Goal: Task Accomplishment & Management: Manage account settings

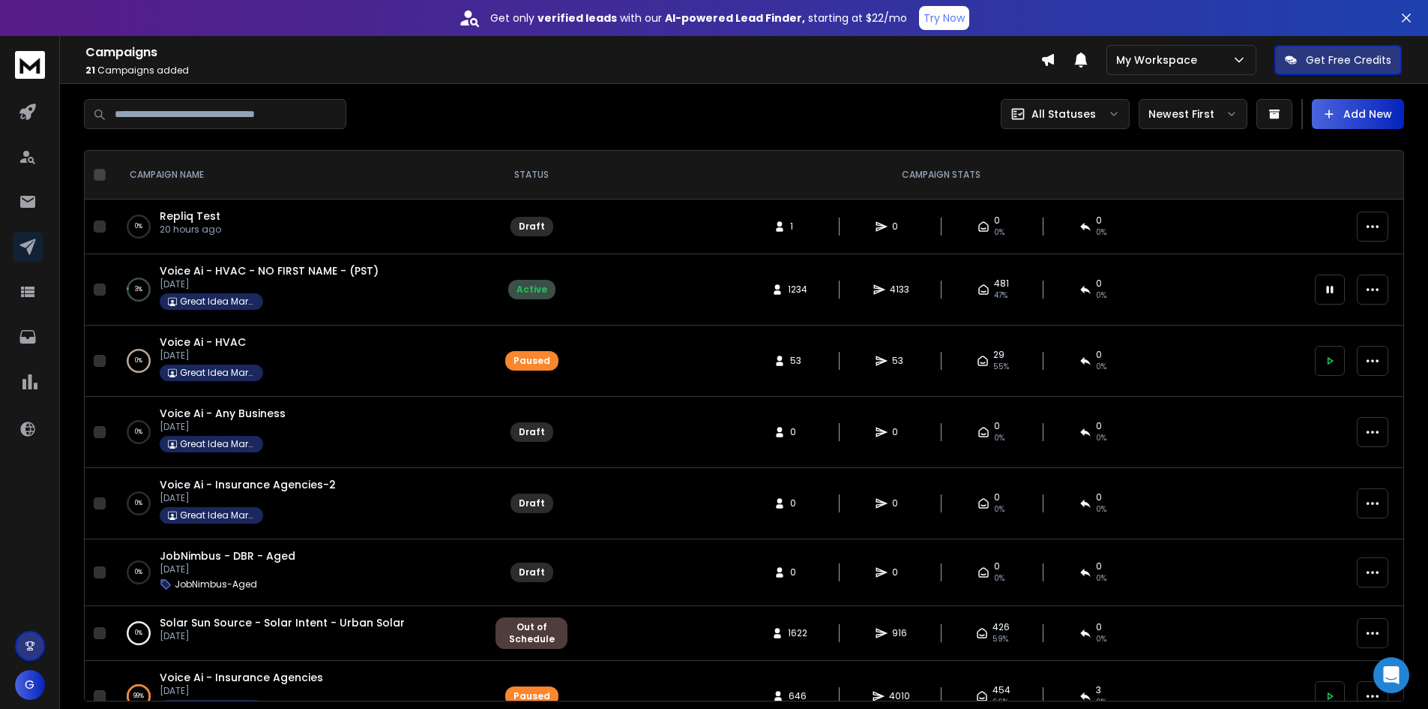
click at [325, 291] on div "Voice Ai - HVAC - NO FIRST NAME - (PST) [DATE] Great Idea Marketing" at bounding box center [269, 289] width 219 height 52
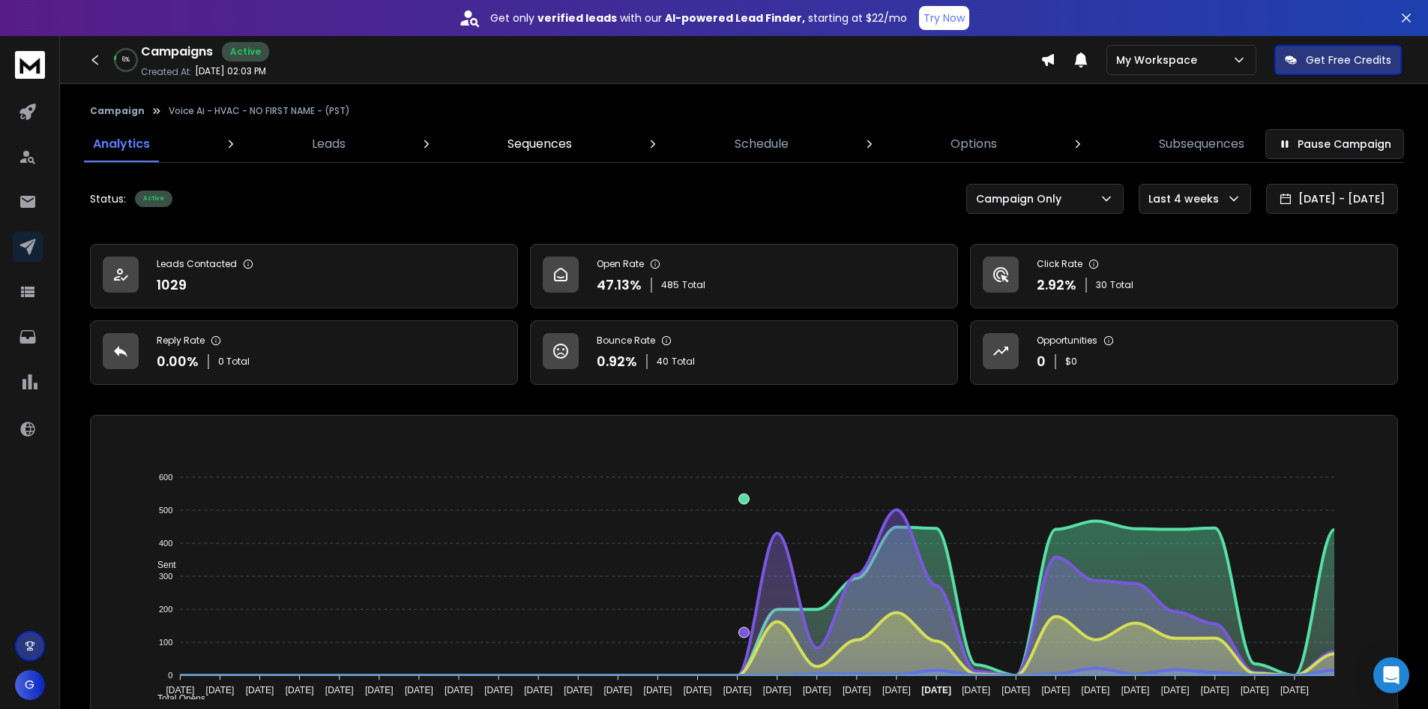
click at [532, 152] on p "Sequences" at bounding box center [540, 144] width 64 height 18
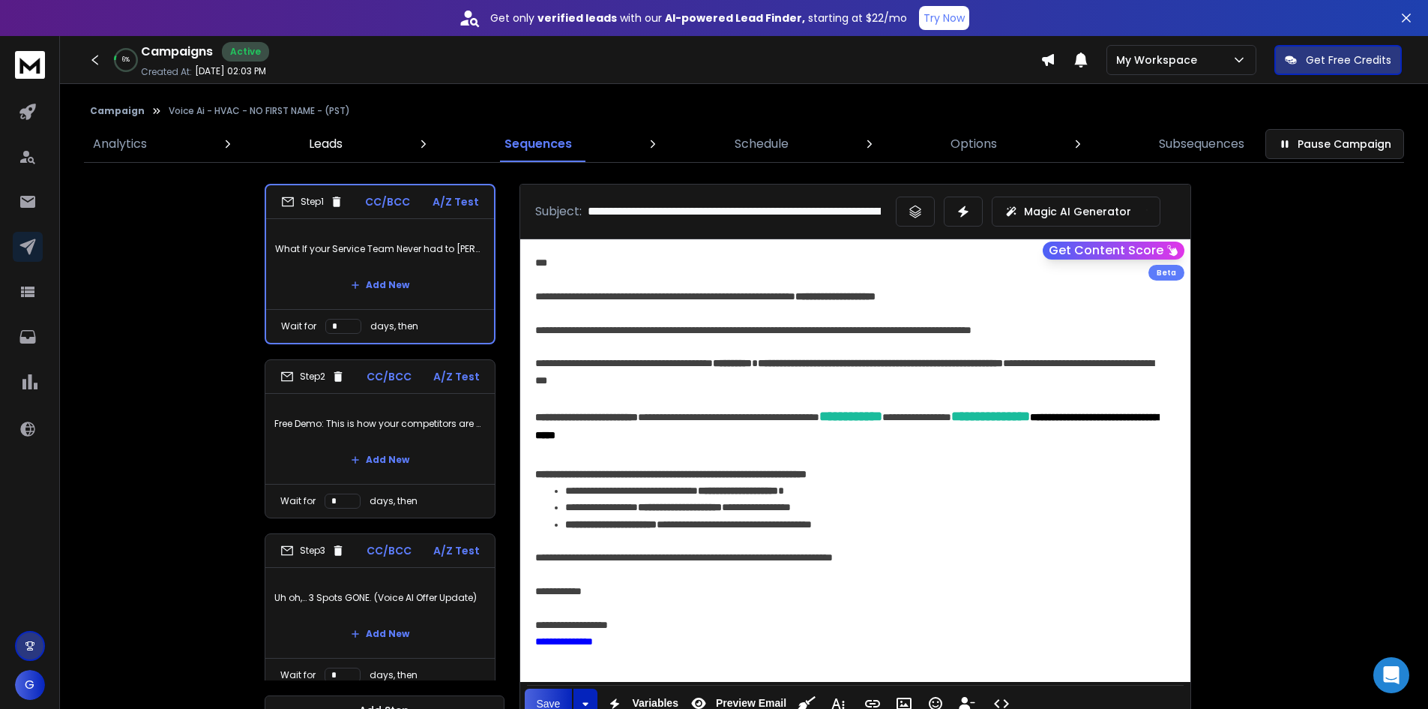
click at [316, 143] on p "Leads" at bounding box center [326, 144] width 34 height 18
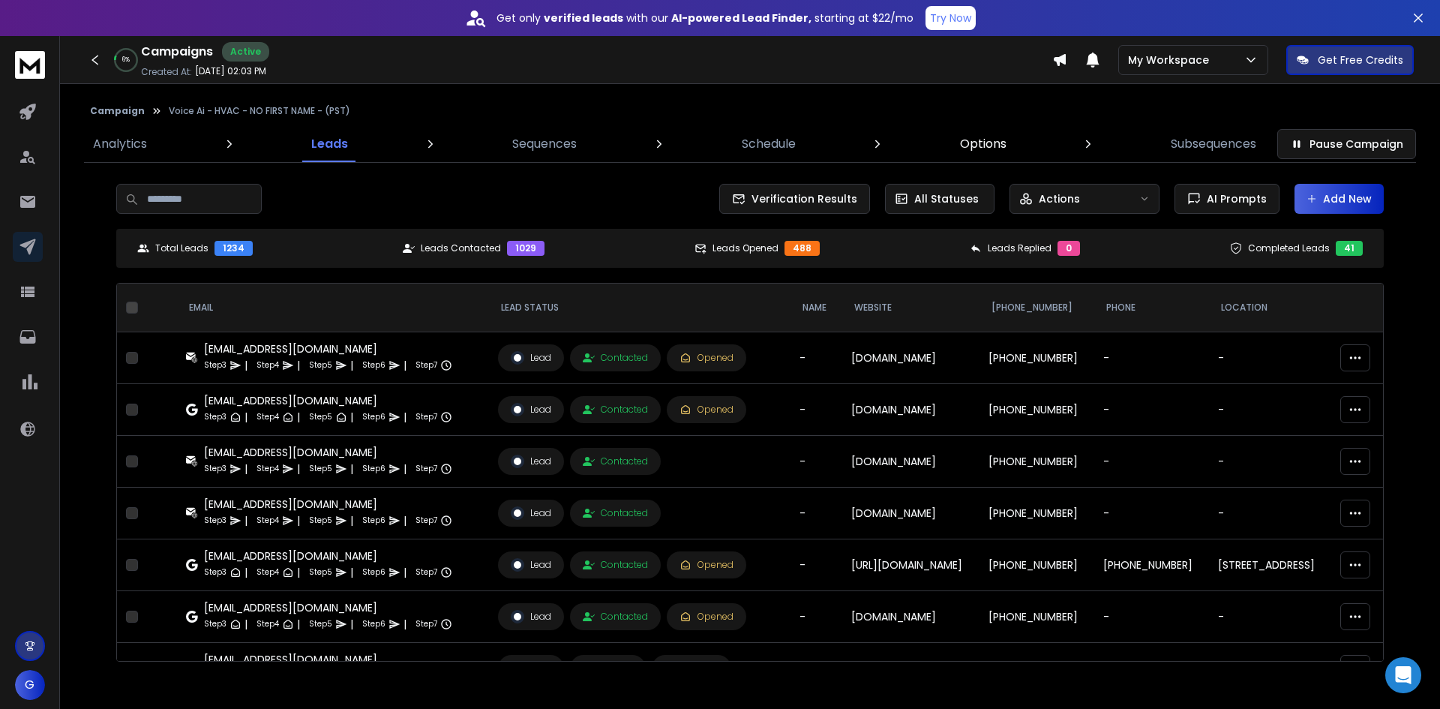
click at [980, 136] on p "Options" at bounding box center [983, 144] width 46 height 18
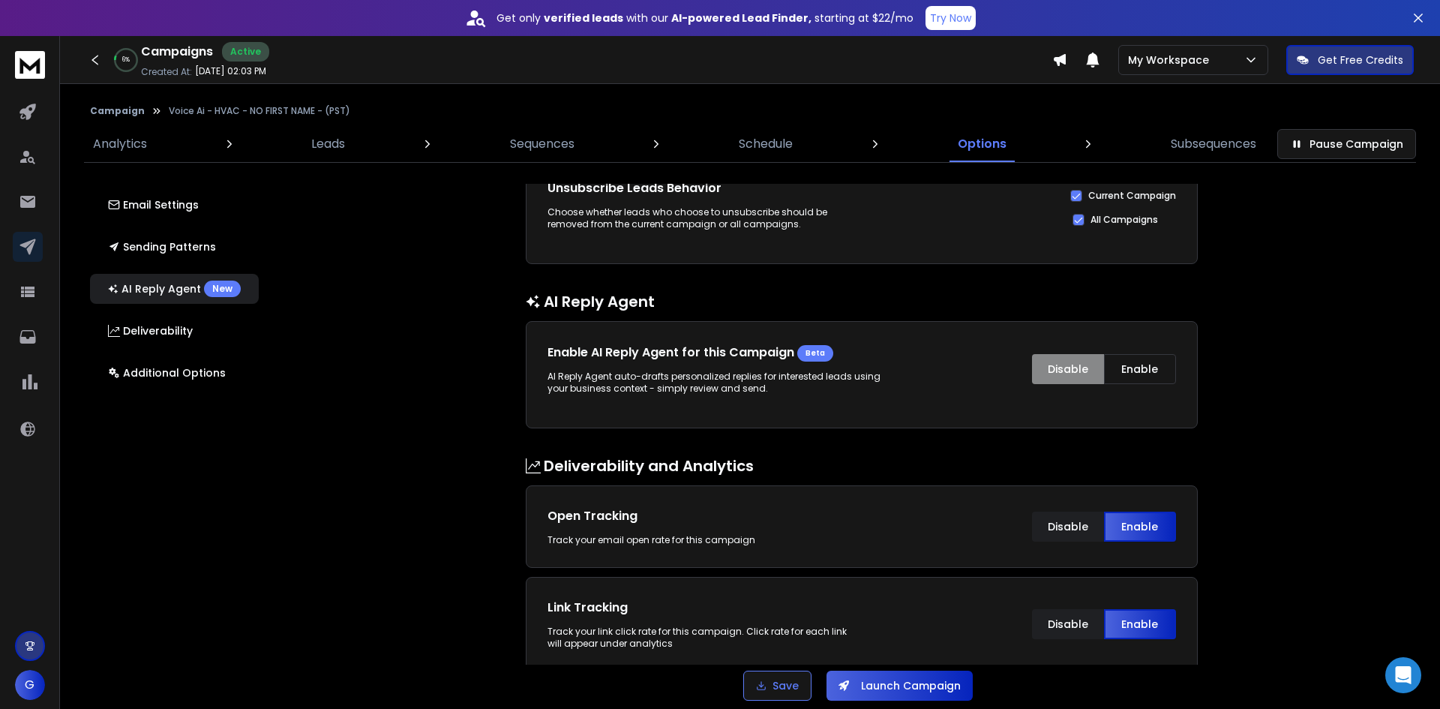
scroll to position [1425, 0]
click at [383, 303] on div "Email Accounts Accounts to Use Select one or more accounts to send emails from …" at bounding box center [870, 424] width 1175 height 481
click at [194, 526] on div "Email Settings Sending Patterns AI Reply Agent New Deliverability Additional Op…" at bounding box center [774, 424] width 1368 height 481
click at [109, 105] on button "Campaign" at bounding box center [117, 111] width 55 height 12
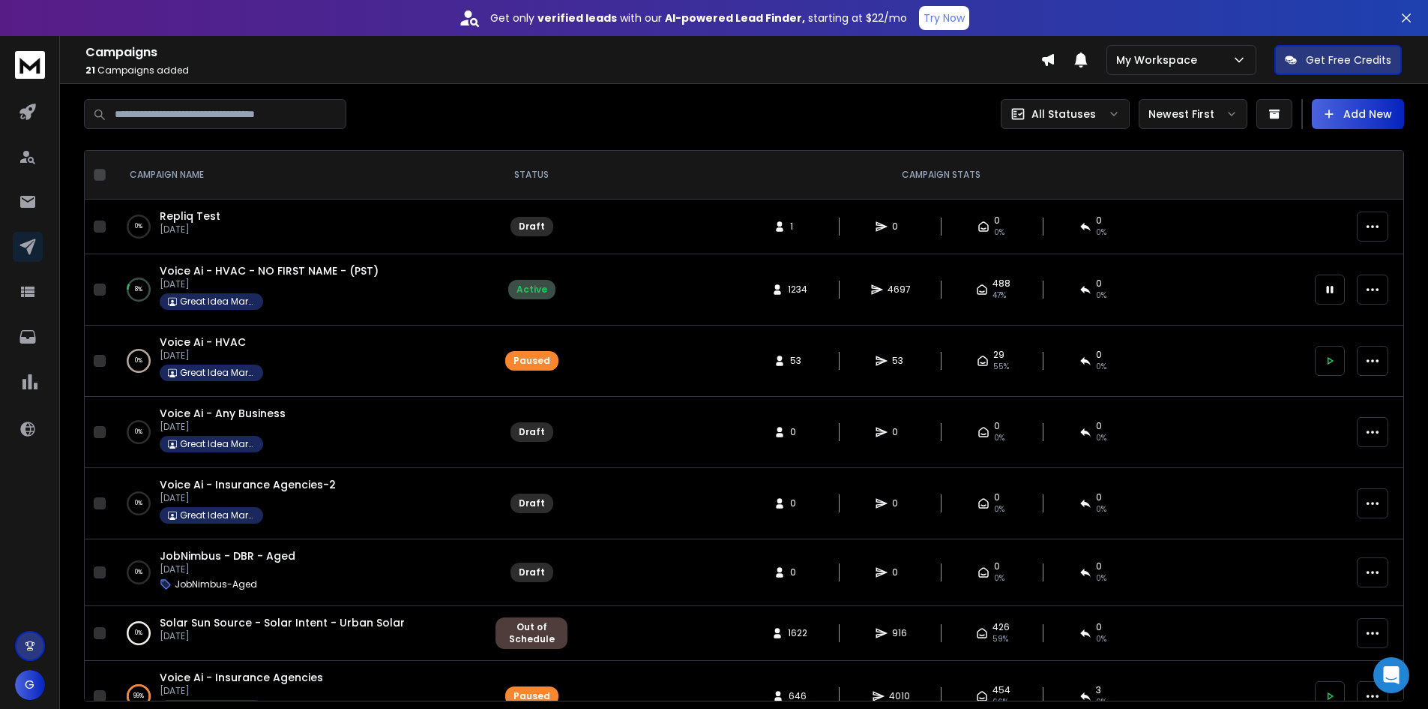
click at [330, 272] on span "Voice Ai - HVAC - NO FIRST NAME - (PST)" at bounding box center [269, 270] width 219 height 15
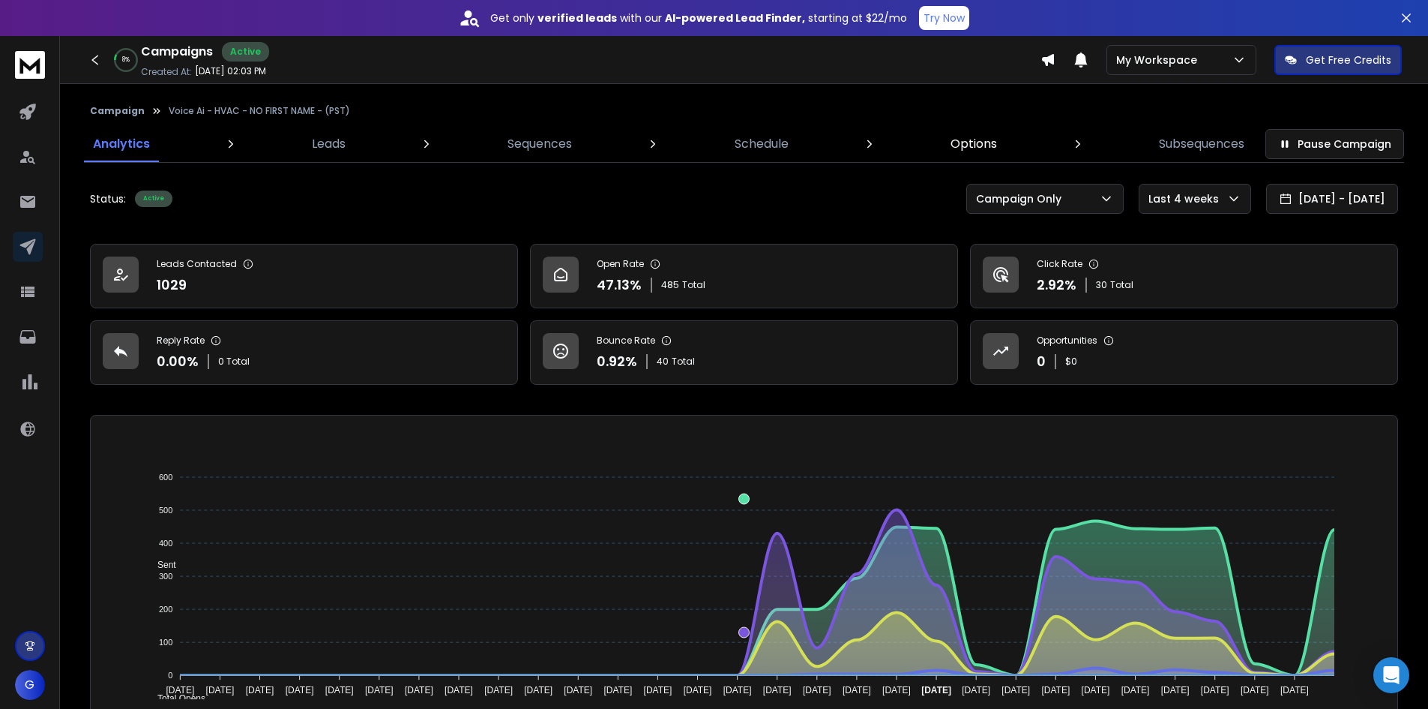
click at [967, 140] on p "Options" at bounding box center [974, 144] width 46 height 18
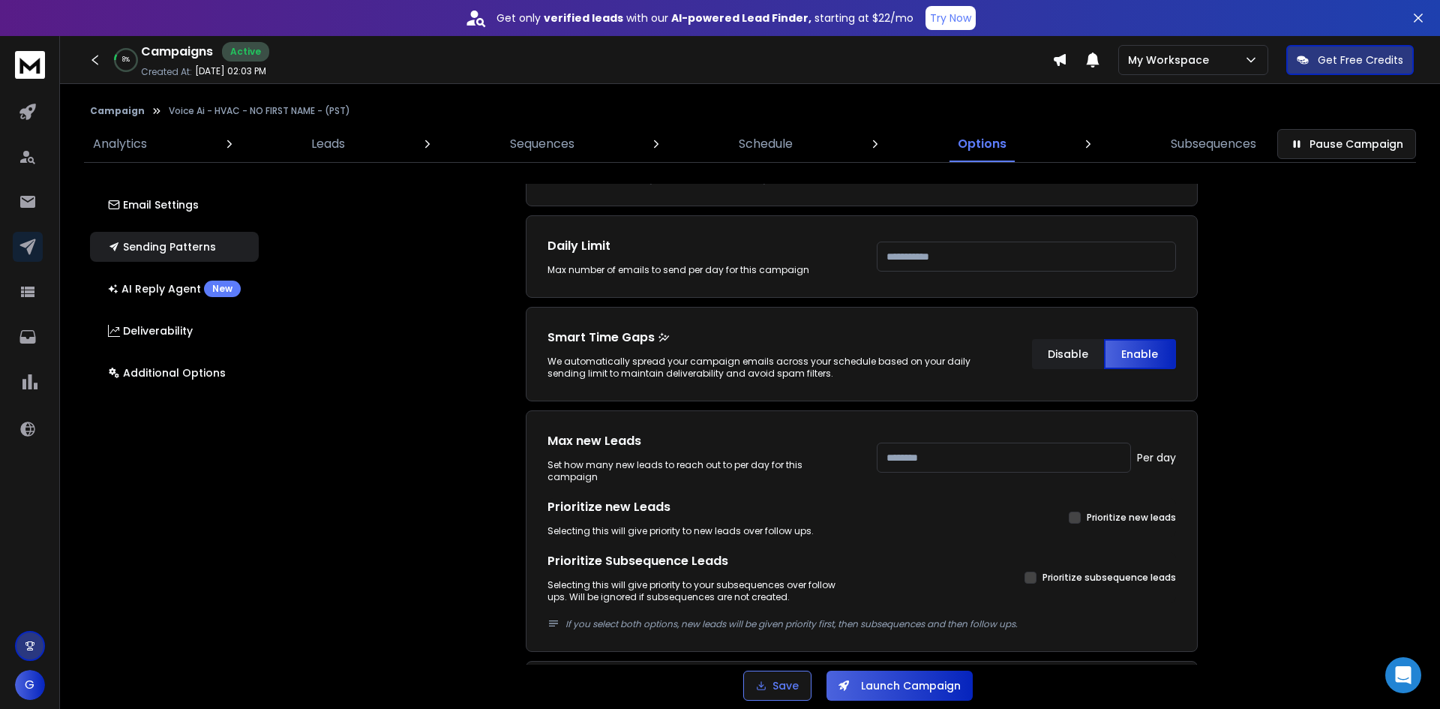
scroll to position [760, 0]
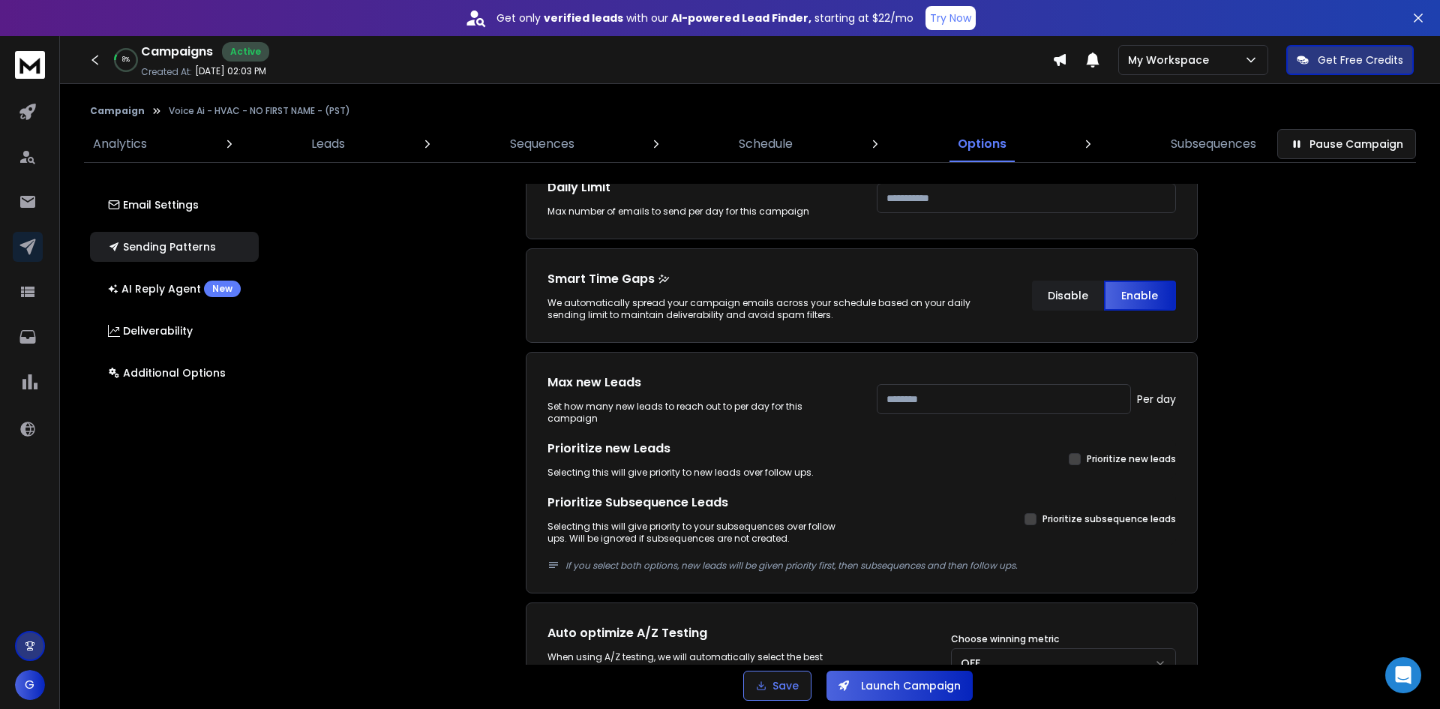
drag, startPoint x: 918, startPoint y: 404, endPoint x: 864, endPoint y: 404, distance: 54.0
click at [864, 404] on div "Max new Leads Set how many new leads to reach out to per day for this campaign …" at bounding box center [861, 398] width 628 height 51
drag, startPoint x: 923, startPoint y: 405, endPoint x: 876, endPoint y: 402, distance: 47.3
click at [876, 402] on input "***" at bounding box center [1003, 399] width 254 height 30
type input "***"
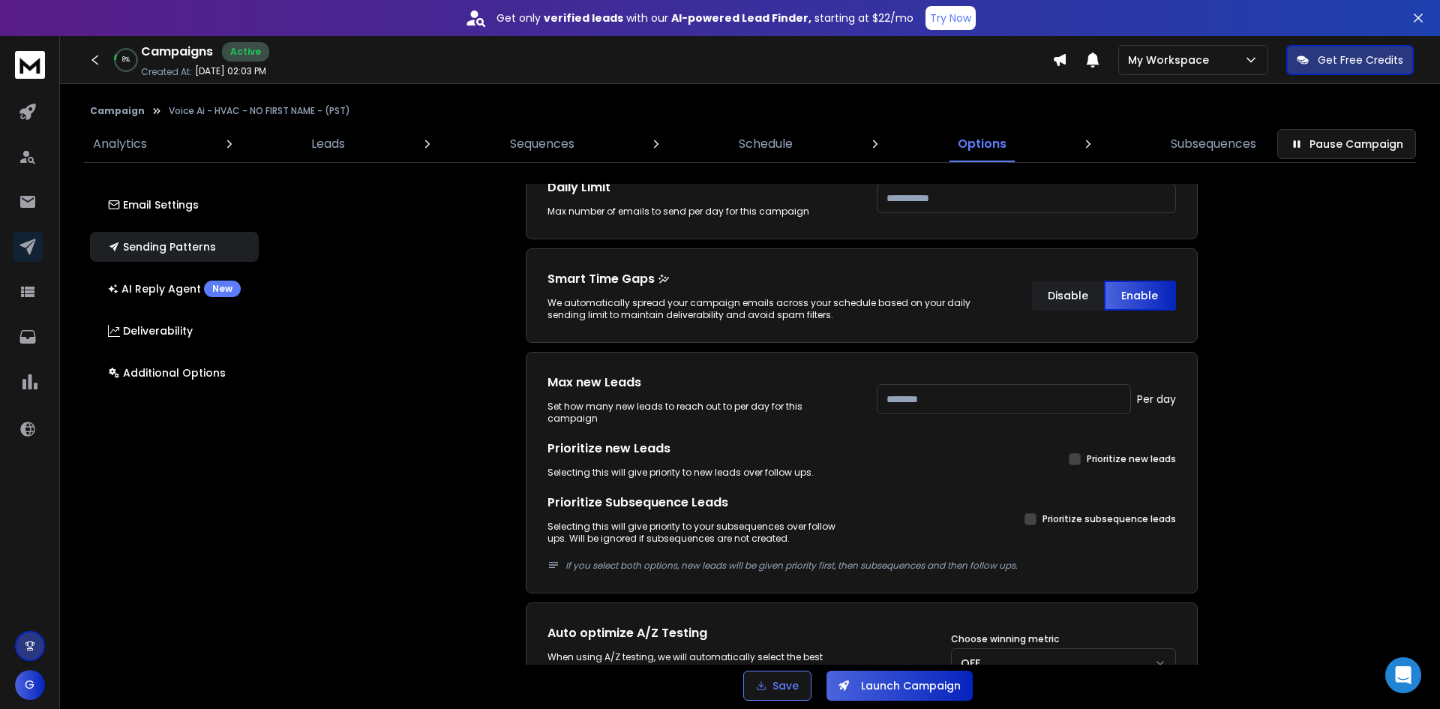
click at [855, 414] on div "Max new Leads Set how many new leads to reach out to per day for this campaign …" at bounding box center [861, 398] width 628 height 51
click at [1068, 454] on button "Prioritize new leads" at bounding box center [1074, 459] width 12 height 12
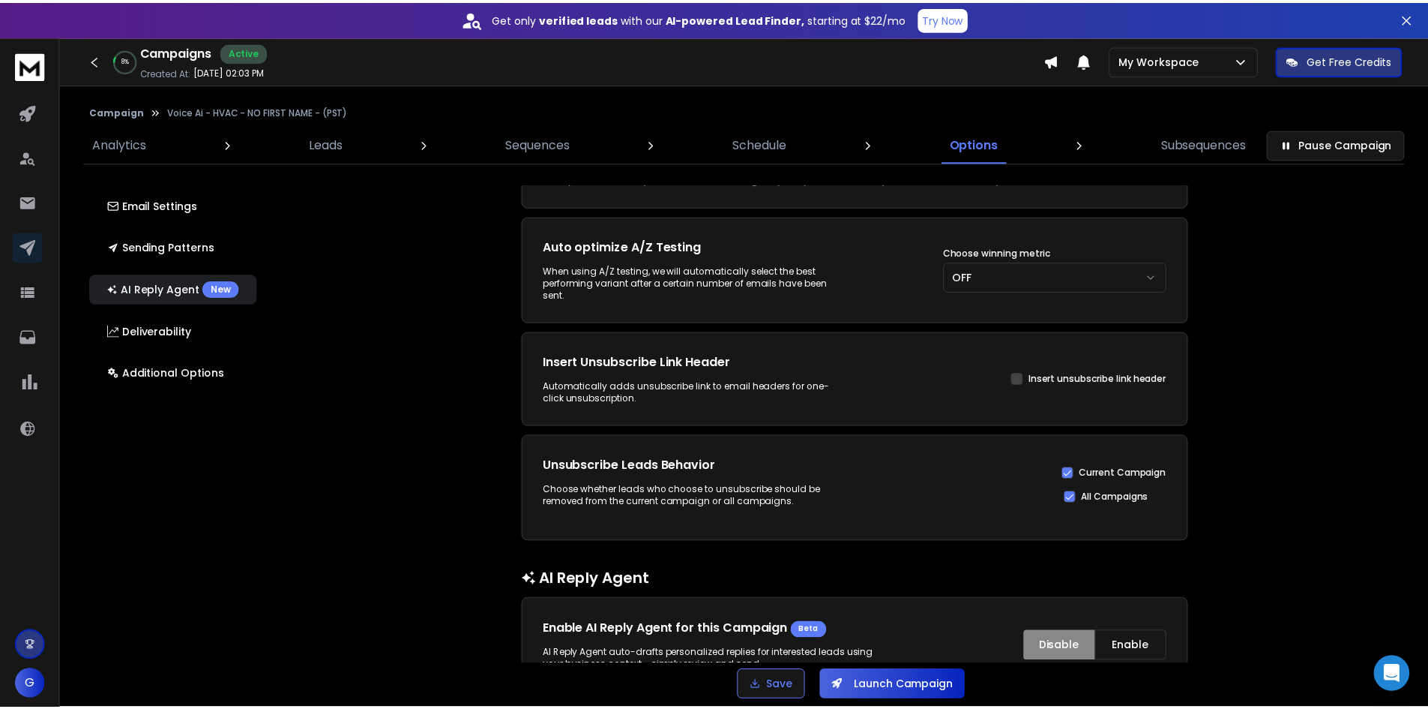
scroll to position [1210, 0]
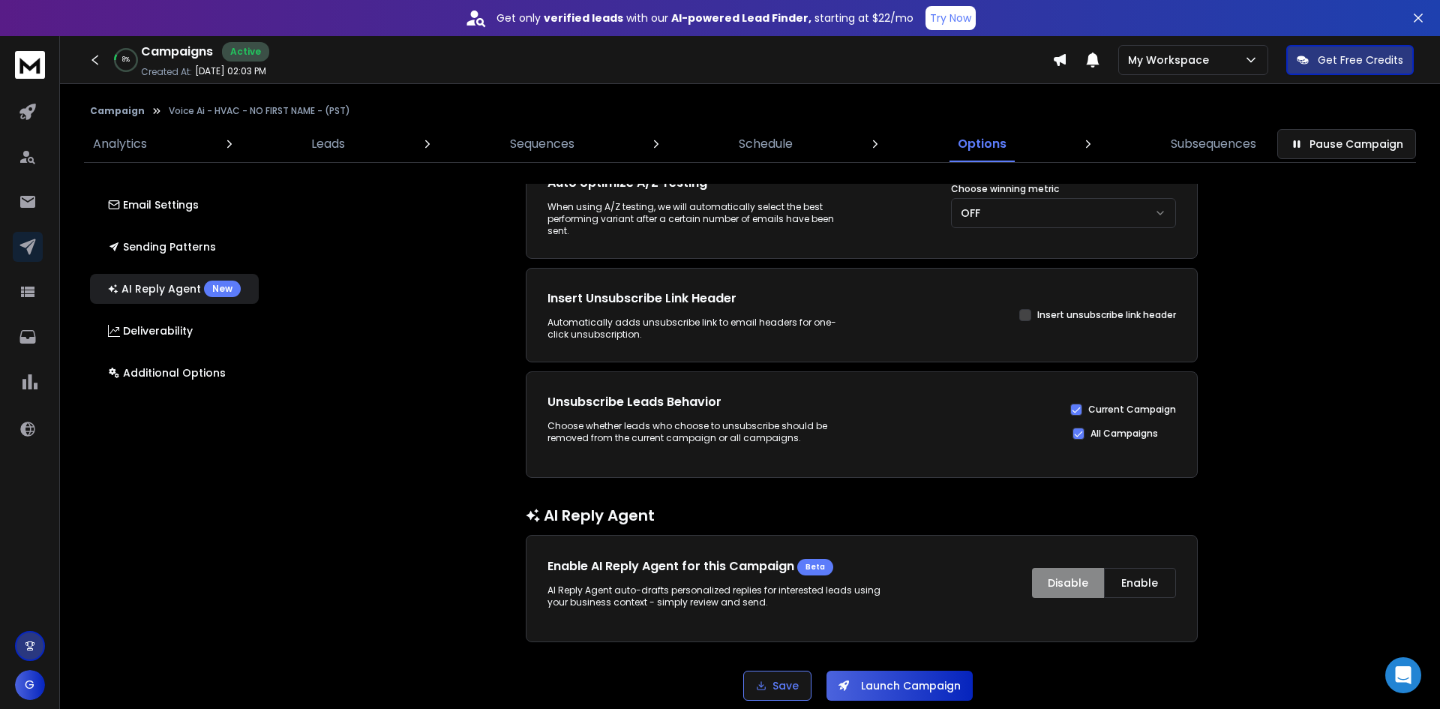
drag, startPoint x: 762, startPoint y: 682, endPoint x: 754, endPoint y: 682, distance: 8.2
click at [763, 682] on icon "submit" at bounding box center [761, 685] width 10 height 10
click at [104, 112] on button "Campaign" at bounding box center [117, 111] width 55 height 12
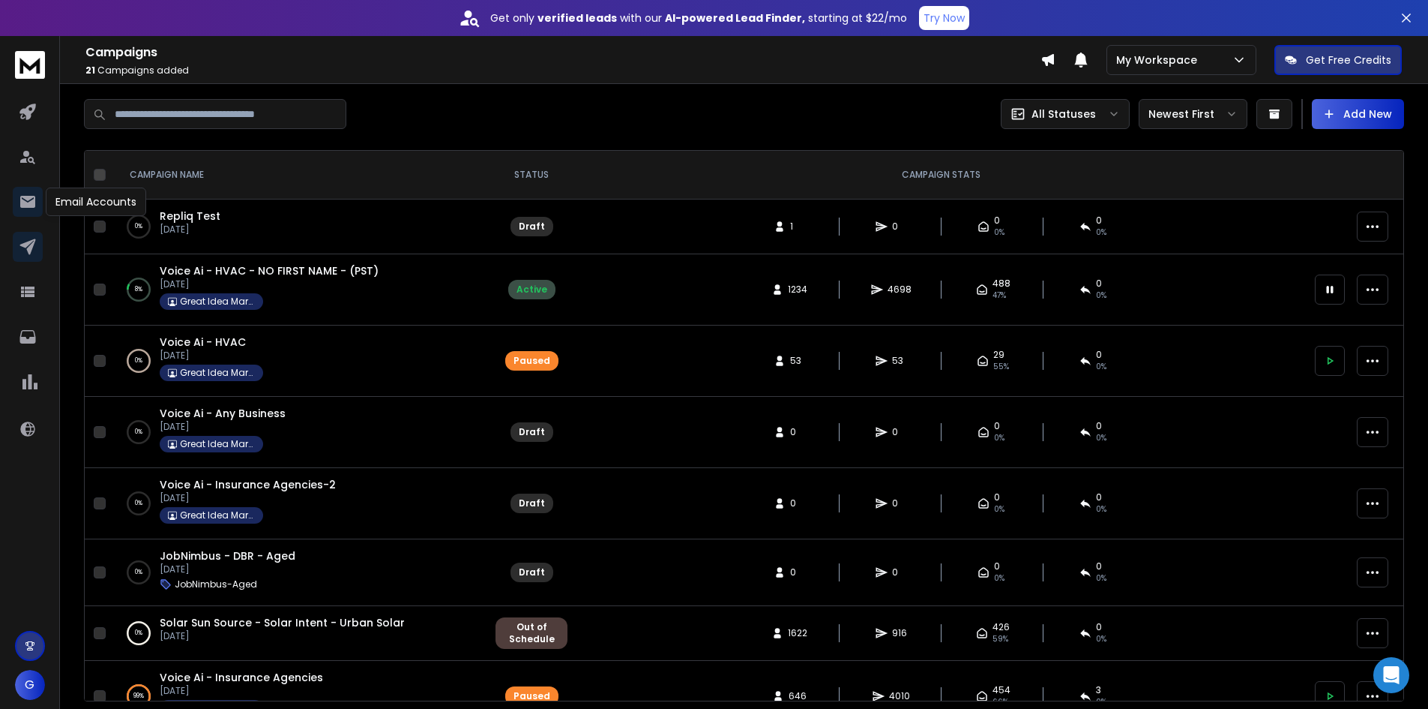
click at [19, 198] on icon at bounding box center [28, 202] width 18 height 18
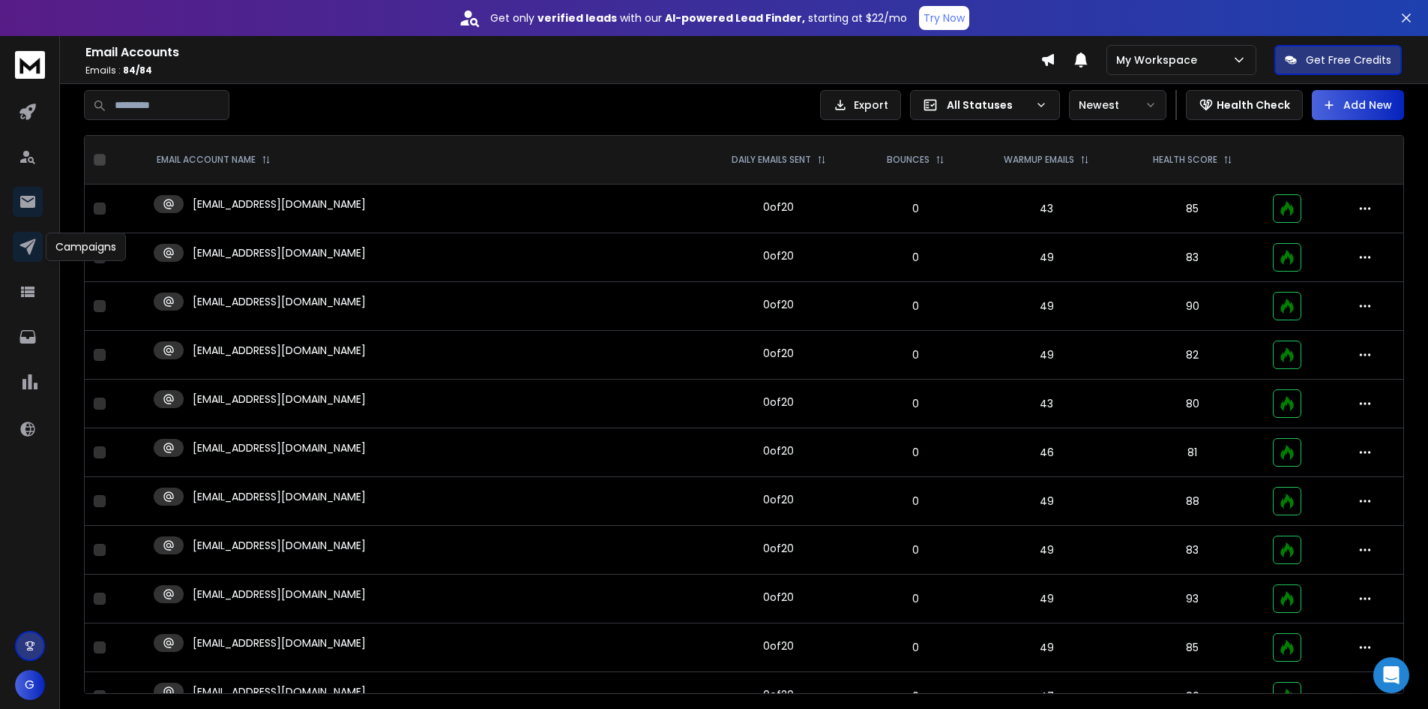
click at [36, 238] on icon at bounding box center [28, 247] width 18 height 18
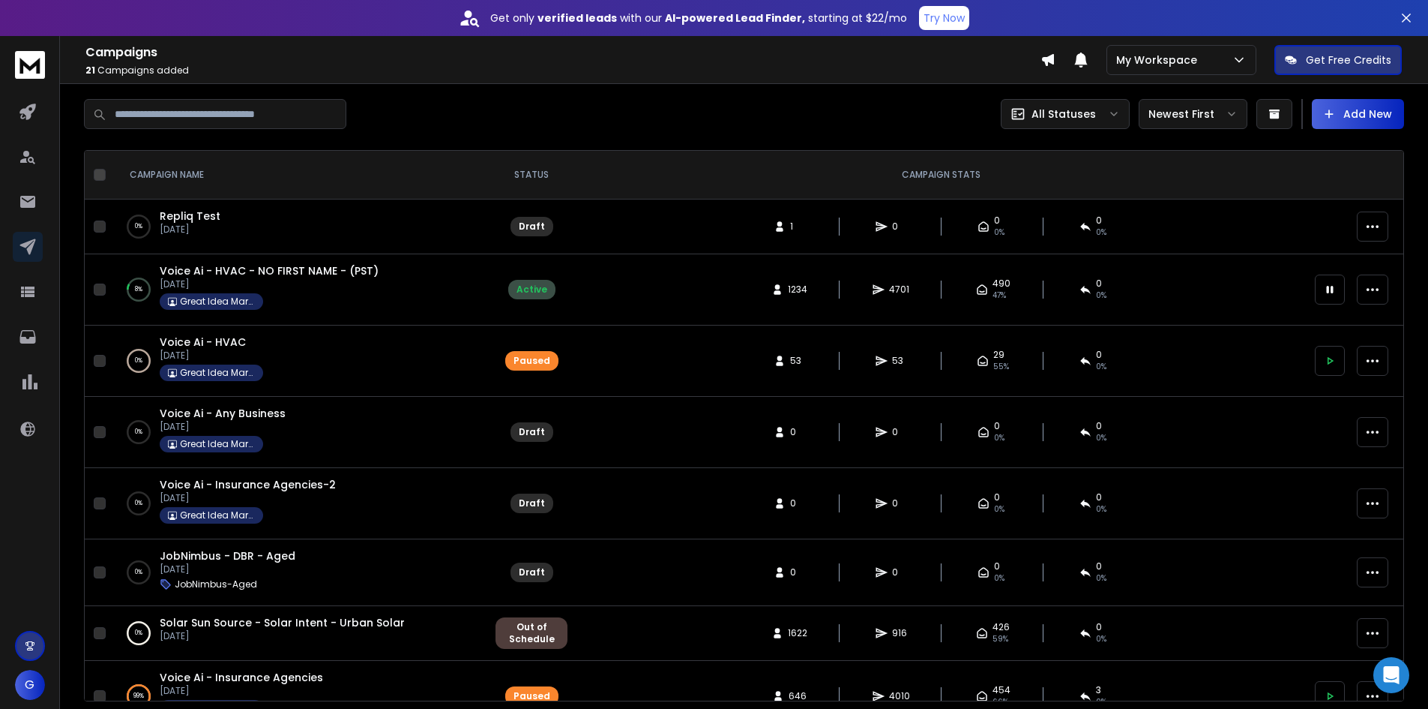
click at [299, 267] on span "Voice Ai - HVAC - NO FIRST NAME - (PST)" at bounding box center [269, 270] width 219 height 15
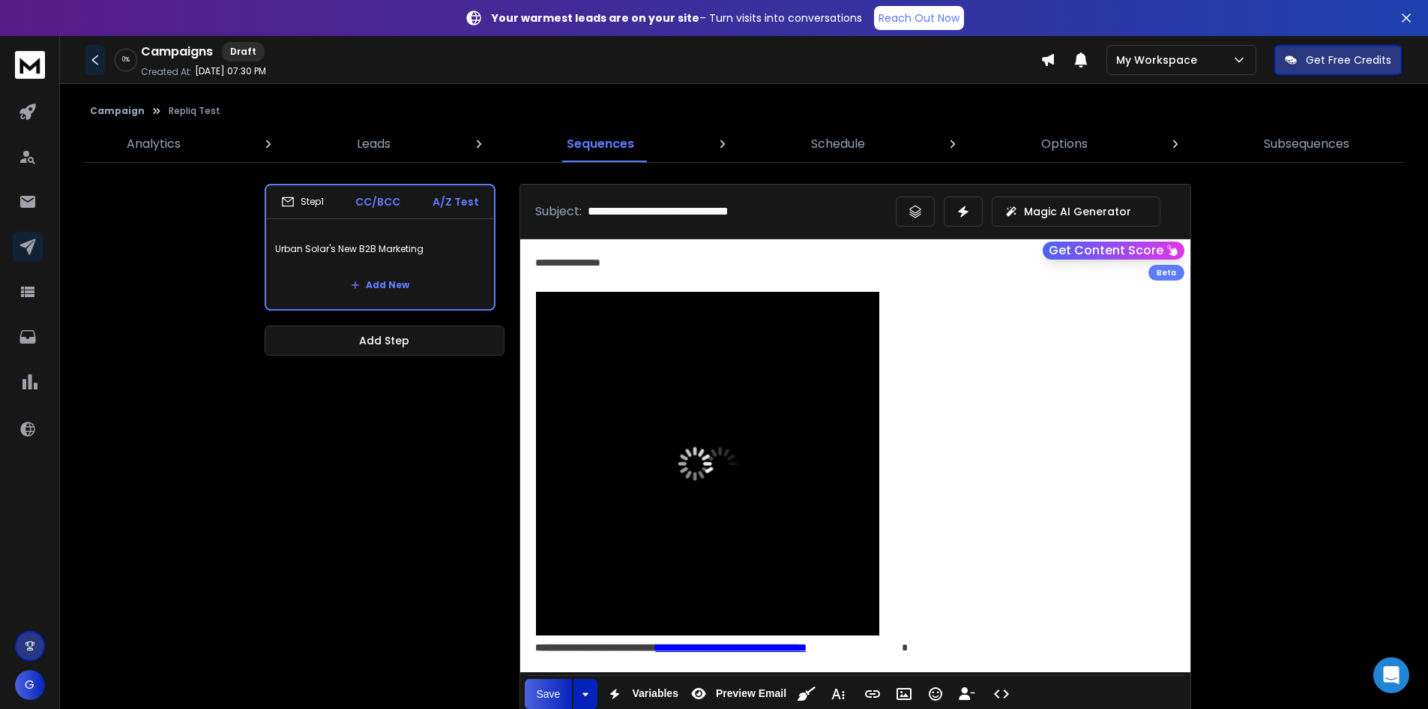
click at [97, 55] on icon at bounding box center [94, 59] width 13 height 13
